Goal: Task Accomplishment & Management: Manage account settings

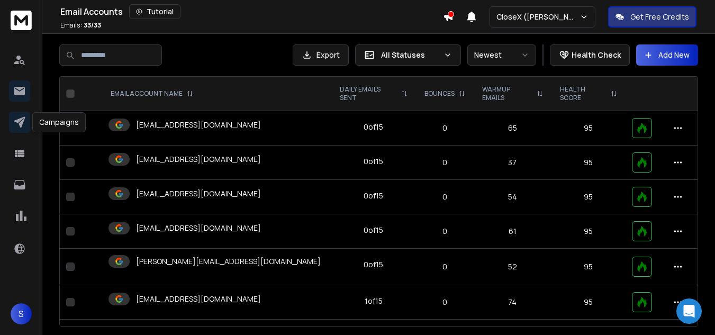
click at [15, 122] on icon at bounding box center [19, 122] width 13 height 13
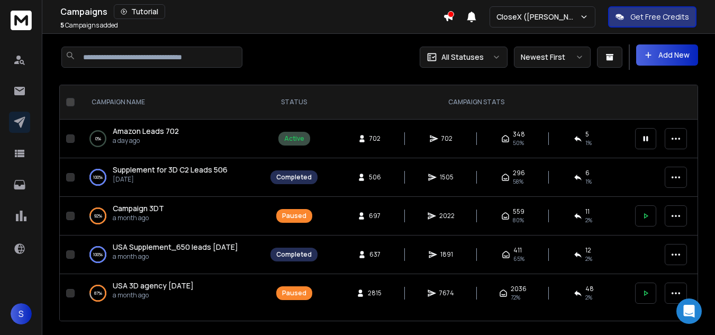
click at [202, 145] on div "0 % Amazon Leads 702 a day ago" at bounding box center [171, 138] width 164 height 25
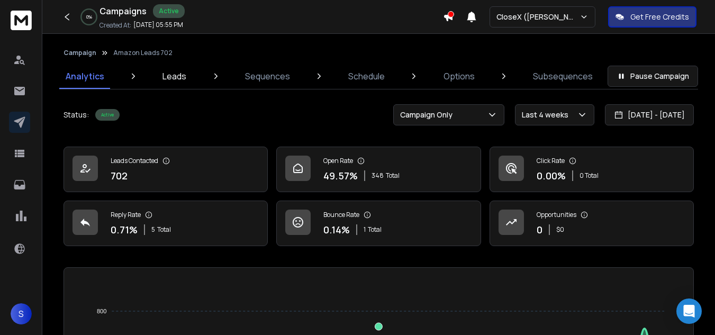
click at [184, 77] on p "Leads" at bounding box center [174, 76] width 24 height 13
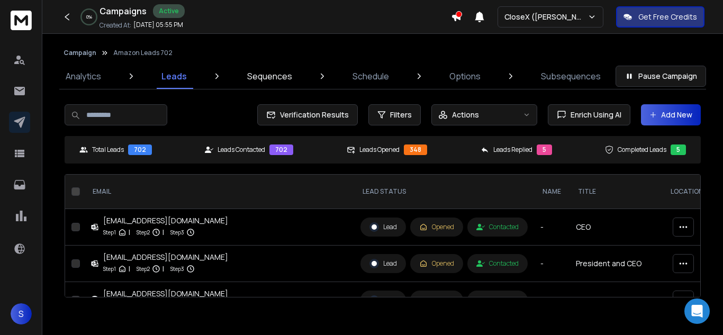
click at [266, 81] on p "Sequences" at bounding box center [269, 76] width 45 height 13
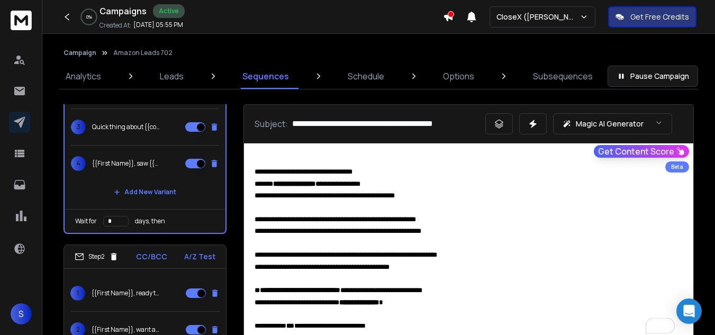
scroll to position [90, 0]
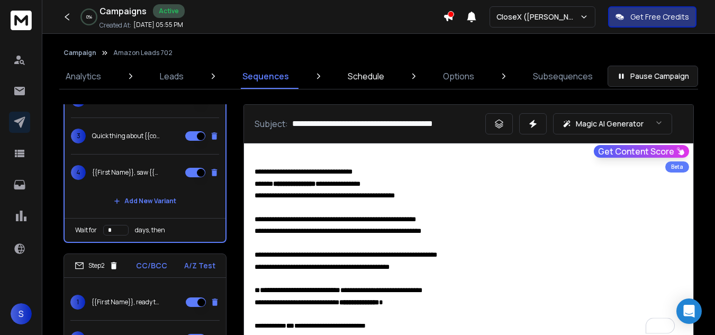
click at [374, 73] on p "Schedule" at bounding box center [365, 76] width 36 height 13
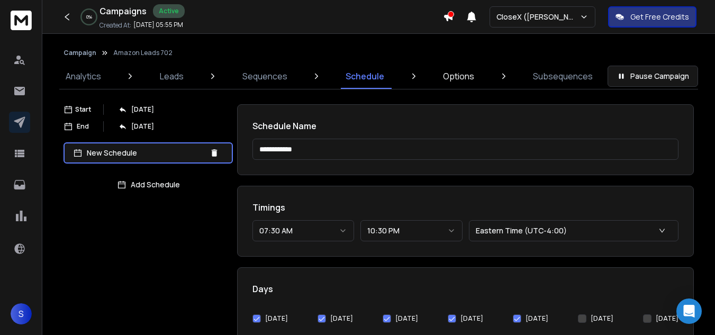
click at [454, 71] on p "Options" at bounding box center [458, 76] width 31 height 13
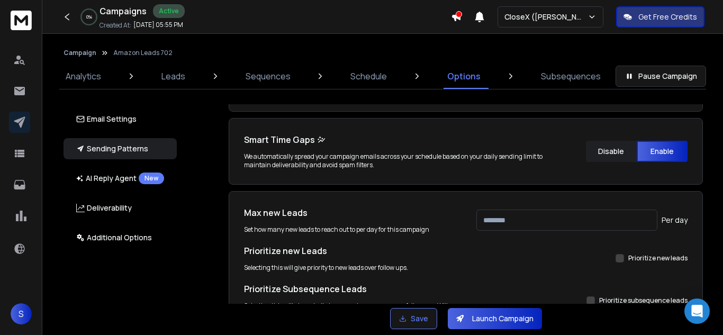
scroll to position [582, 0]
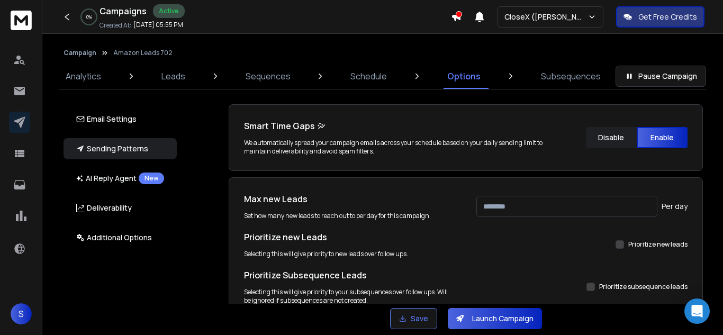
drag, startPoint x: 525, startPoint y: 205, endPoint x: 452, endPoint y: 205, distance: 73.0
click at [452, 205] on div "Max new Leads Set how many new leads to reach out to per day for this campaign …" at bounding box center [465, 207] width 443 height 28
type input "***"
click at [555, 256] on div "Prioritize new Leads Selecting this will give priority to new leads over follow…" at bounding box center [465, 245] width 443 height 28
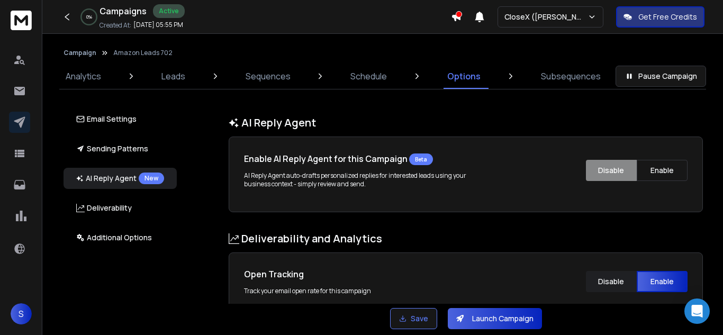
scroll to position [1058, 0]
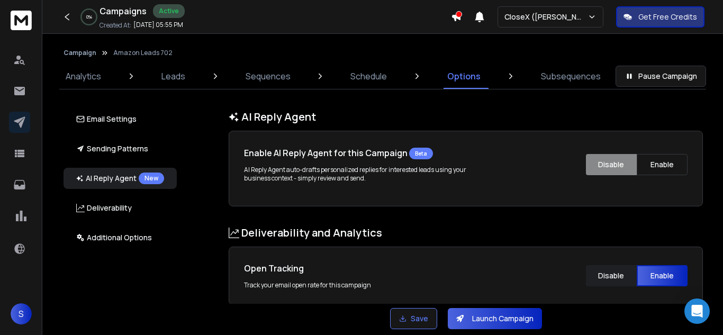
click at [475, 317] on button "Launch Campaign" at bounding box center [494, 318] width 94 height 21
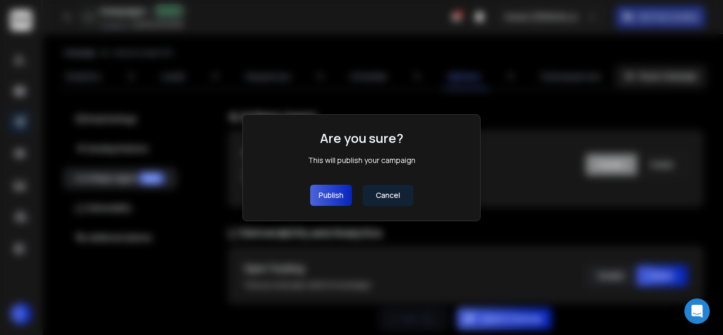
click at [333, 194] on button "Publish" at bounding box center [331, 195] width 42 height 21
